Goal: Navigation & Orientation: Find specific page/section

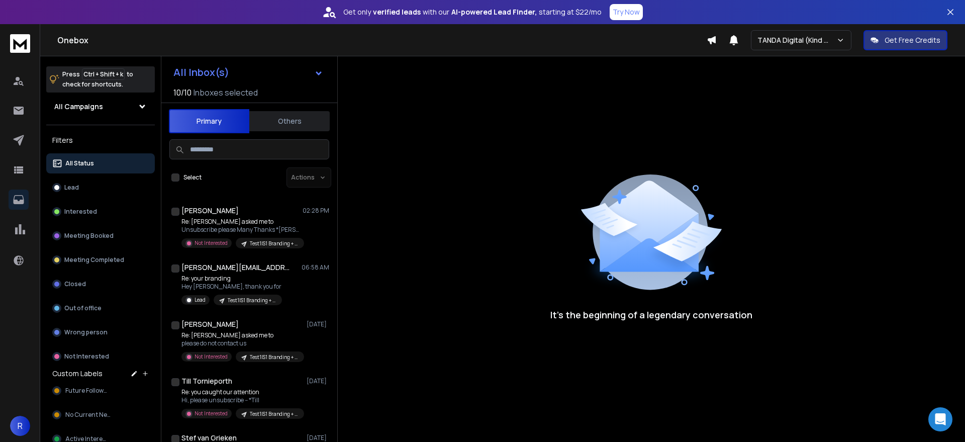
click at [18, 335] on div "R" at bounding box center [20, 235] width 40 height 422
click at [645, 209] on icon at bounding box center [649, 213] width 99 height 67
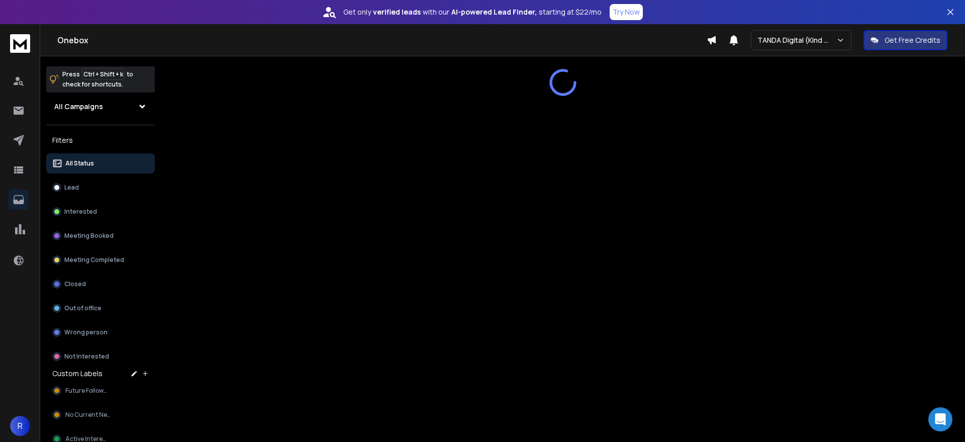
click at [19, 363] on div "R" at bounding box center [20, 235] width 40 height 422
